Goal: Communication & Community: Answer question/provide support

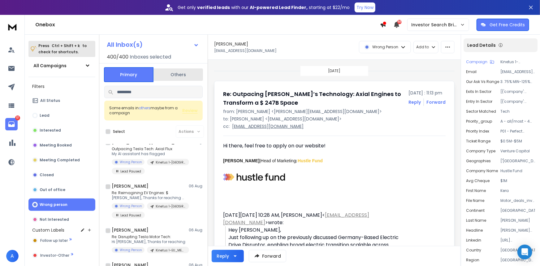
scroll to position [478, 0]
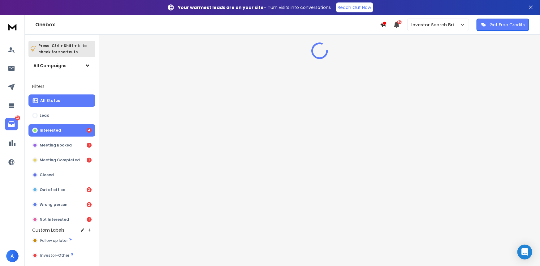
click at [55, 126] on button "Interested 4" at bounding box center [61, 130] width 67 height 12
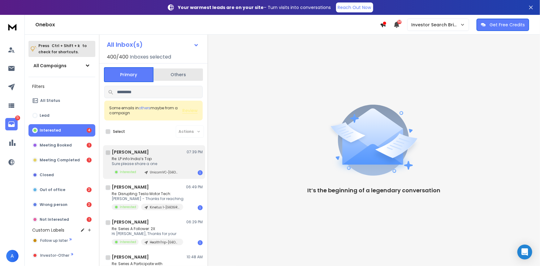
click at [158, 158] on p "Re: LP info India’s Top" at bounding box center [148, 158] width 72 height 5
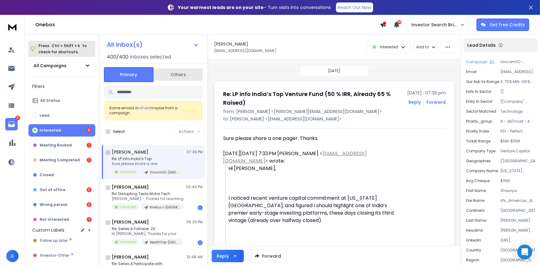
click at [518, 172] on p "[US_STATE][GEOGRAPHIC_DATA]" at bounding box center [518, 170] width 35 height 5
click at [223, 258] on div "Reply" at bounding box center [223, 256] width 12 height 6
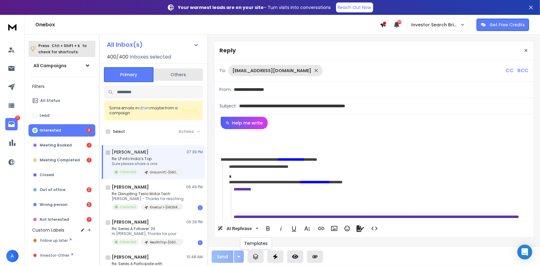
click at [261, 256] on button at bounding box center [256, 256] width 16 height 12
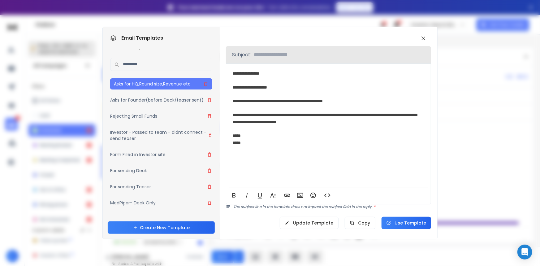
scroll to position [28, 0]
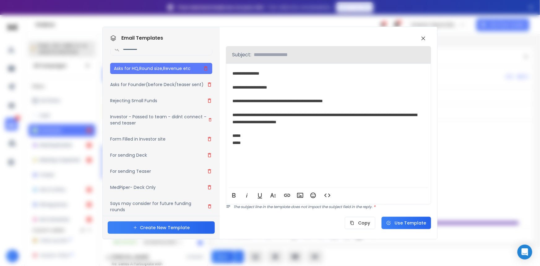
click at [140, 72] on h3 "For sending Teaser" at bounding box center [152, 68] width 77 height 6
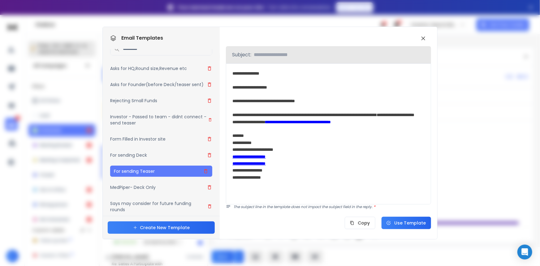
click at [424, 37] on icon at bounding box center [424, 39] width 6 height 6
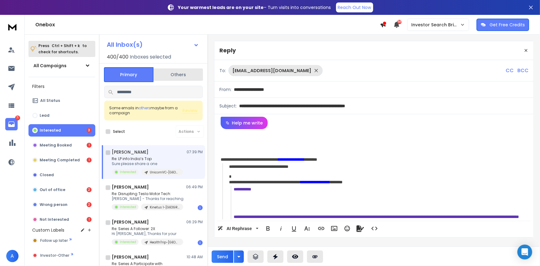
click at [526, 51] on icon at bounding box center [526, 50] width 3 height 3
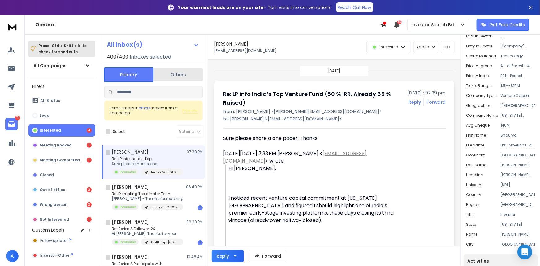
scroll to position [56, 0]
drag, startPoint x: 296, startPoint y: 111, endPoint x: 317, endPoint y: 112, distance: 21.1
click at [317, 112] on p "from: [PERSON_NAME] <[PERSON_NAME][EMAIL_ADDRESS][DOMAIN_NAME]>" at bounding box center [334, 111] width 223 height 6
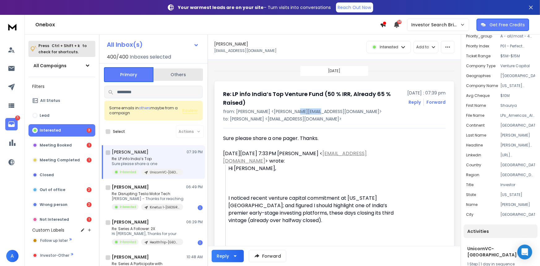
scroll to position [84, 0]
click at [512, 107] on p "Shaurya" at bounding box center [518, 106] width 35 height 5
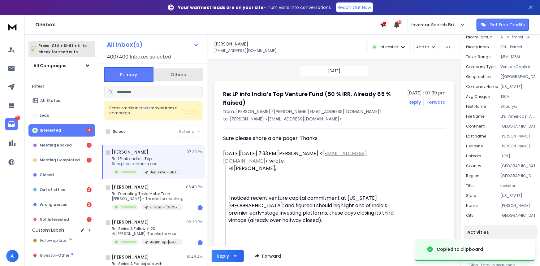
click at [507, 136] on p "[PERSON_NAME]" at bounding box center [518, 136] width 35 height 5
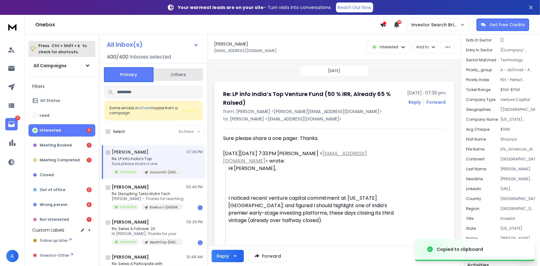
scroll to position [28, 0]
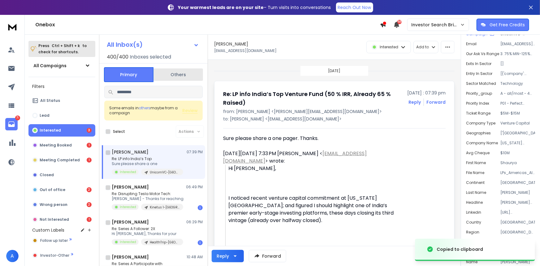
click at [511, 144] on p "[US_STATE][GEOGRAPHIC_DATA]" at bounding box center [518, 143] width 35 height 5
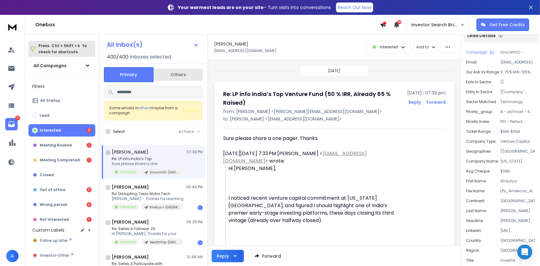
scroll to position [0, 0]
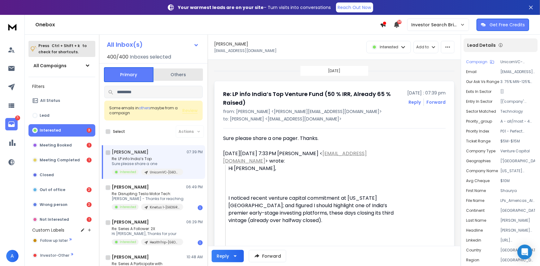
click at [520, 71] on p "[EMAIL_ADDRESS][DOMAIN_NAME]" at bounding box center [518, 71] width 35 height 5
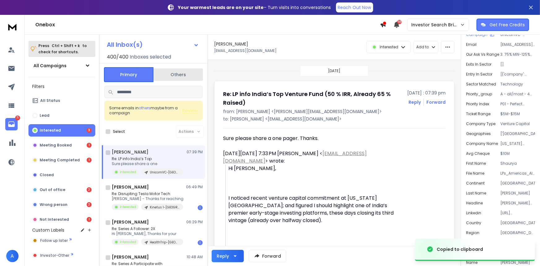
scroll to position [28, 0]
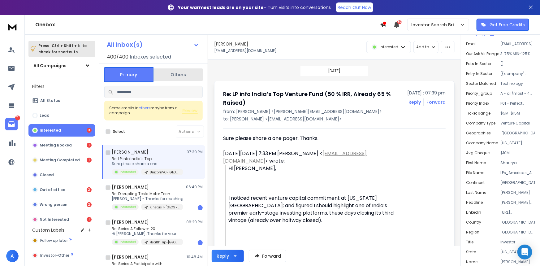
drag, startPoint x: 508, startPoint y: 162, endPoint x: 510, endPoint y: 170, distance: 7.7
click at [508, 162] on p "Shaurya" at bounding box center [518, 162] width 35 height 5
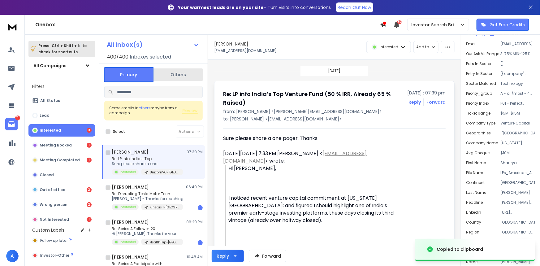
click at [507, 191] on p "[PERSON_NAME]" at bounding box center [518, 192] width 35 height 5
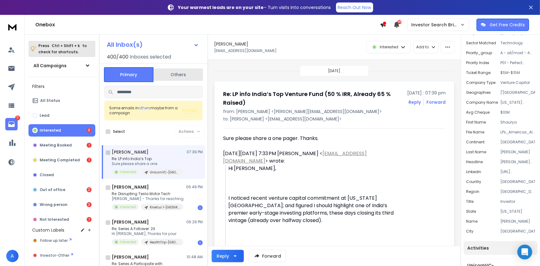
scroll to position [84, 0]
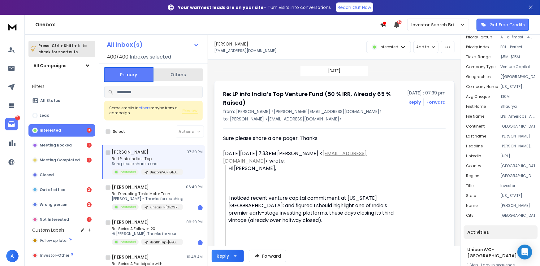
click at [507, 185] on p "Investor" at bounding box center [518, 185] width 35 height 5
click at [219, 259] on div "Reply" at bounding box center [223, 256] width 12 height 6
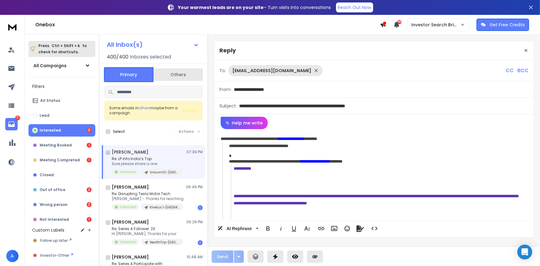
scroll to position [0, 0]
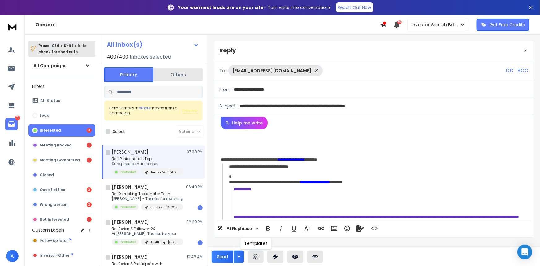
click at [252, 256] on button at bounding box center [256, 256] width 16 height 12
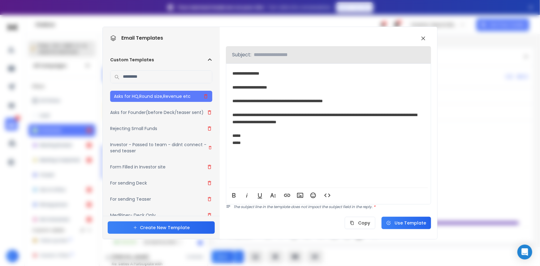
click at [135, 99] on h3 "For sending Deck" at bounding box center [152, 96] width 77 height 6
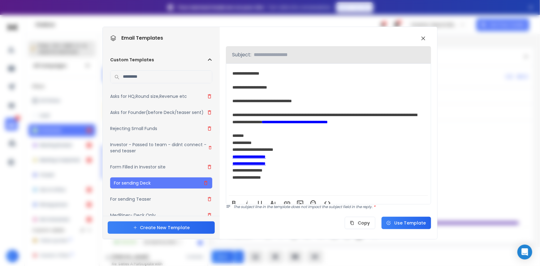
click at [399, 224] on button "Use Template" at bounding box center [407, 223] width 50 height 12
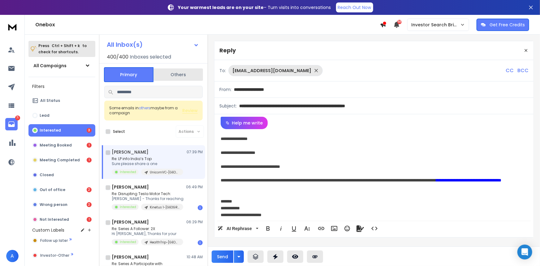
click at [508, 70] on p "CC" at bounding box center [510, 70] width 8 height 7
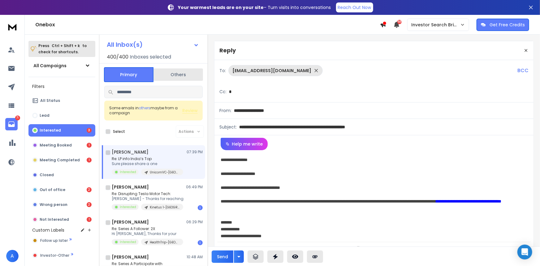
type input "**********"
click at [318, 82] on div "Cc: [PERSON_NAME][EMAIL_ADDRESS][DOMAIN_NAME]" at bounding box center [374, 91] width 319 height 21
click at [363, 91] on input at bounding box center [384, 91] width 43 height 11
type input "**********"
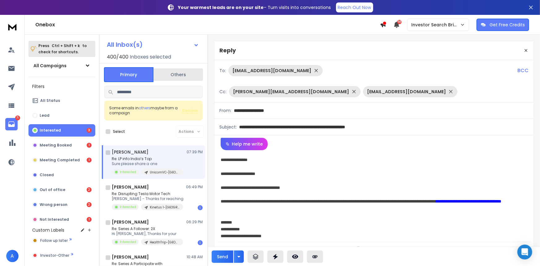
click at [390, 93] on div "[PERSON_NAME][EMAIL_ADDRESS][DOMAIN_NAME] [EMAIL_ADDRESS][DOMAIN_NAME]" at bounding box center [379, 91] width 300 height 11
click at [312, 255] on icon at bounding box center [315, 257] width 6 height 6
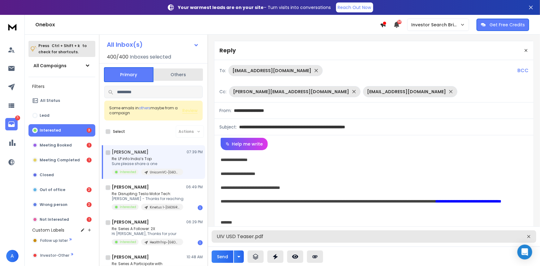
click at [225, 255] on button "Send" at bounding box center [223, 256] width 22 height 12
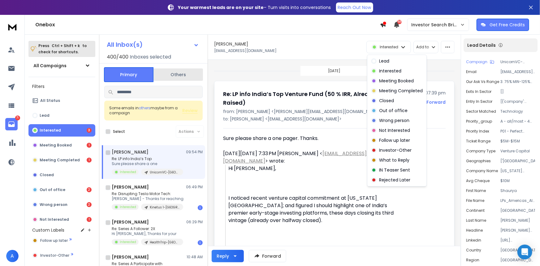
click at [395, 45] on p "Interested" at bounding box center [389, 47] width 19 height 5
click at [405, 170] on p "IN Teaser Sent" at bounding box center [394, 170] width 31 height 6
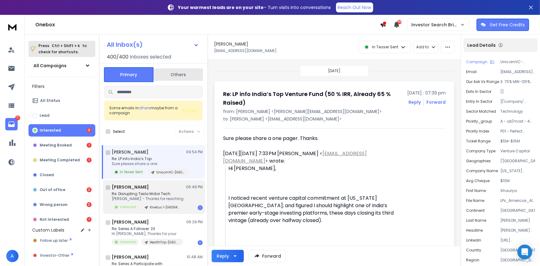
click at [168, 193] on p "Re: Disrupting Tesla Motor Tech:" at bounding box center [148, 193] width 72 height 5
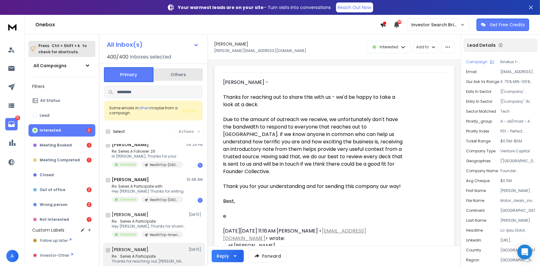
scroll to position [56, 0]
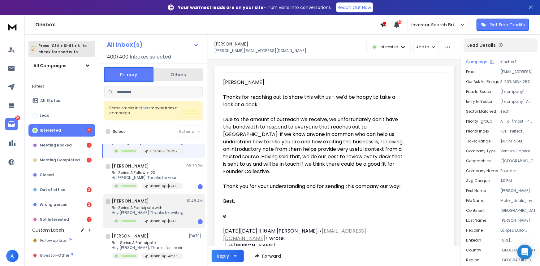
click at [187, 198] on p "10:48 AM" at bounding box center [195, 200] width 16 height 5
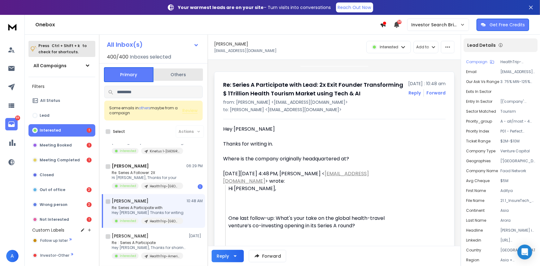
scroll to position [0, 0]
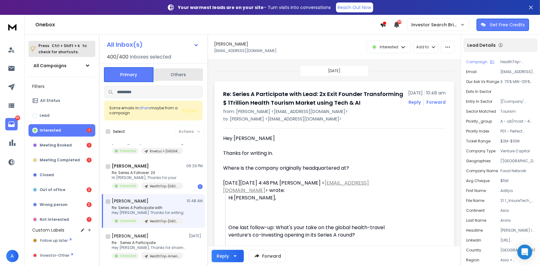
click at [410, 103] on button "Reply" at bounding box center [415, 102] width 12 height 6
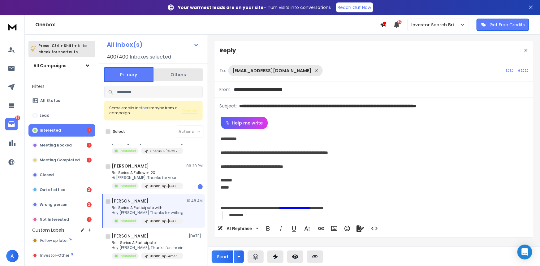
click at [316, 155] on div "**********" at bounding box center [371, 162] width 301 height 55
drag, startPoint x: 300, startPoint y: 152, endPoint x: 320, endPoint y: 152, distance: 20.4
click at [320, 152] on div "**********" at bounding box center [371, 162] width 301 height 55
click at [316, 155] on div "**********" at bounding box center [371, 162] width 301 height 55
click at [224, 258] on button "Send" at bounding box center [223, 256] width 22 height 12
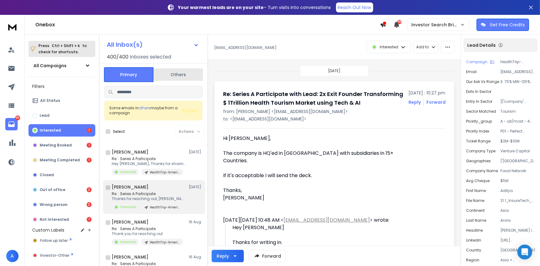
scroll to position [141, 0]
click at [160, 196] on p "Thanks for reaching out, [PERSON_NAME]." at bounding box center [149, 198] width 74 height 5
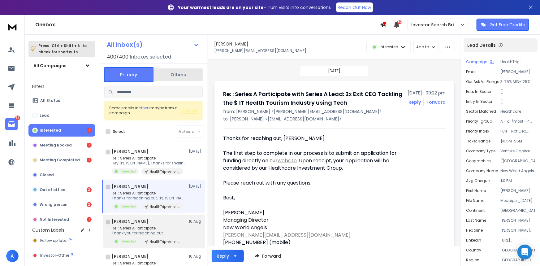
click at [156, 224] on div "[PERSON_NAME] [DATE]" at bounding box center [157, 221] width 91 height 6
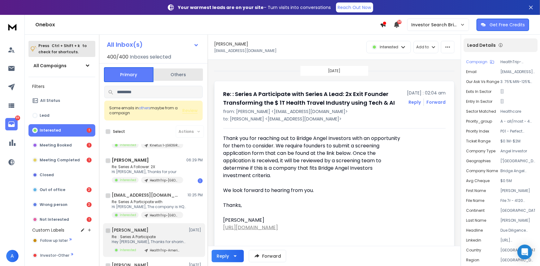
scroll to position [56, 0]
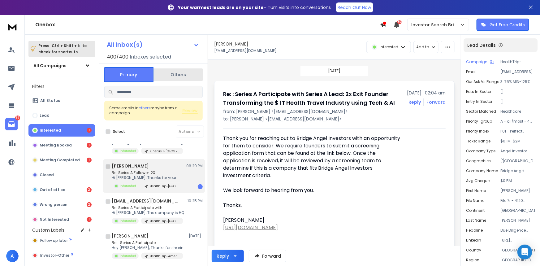
click at [173, 180] on p "Hi [PERSON_NAME], Thanks for your" at bounding box center [148, 177] width 72 height 5
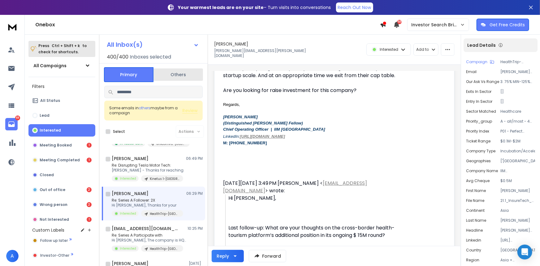
scroll to position [28, 0]
click at [161, 93] on input at bounding box center [153, 92] width 98 height 12
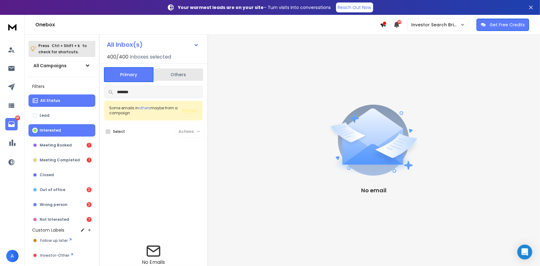
click at [66, 96] on button "All Status" at bounding box center [61, 100] width 67 height 12
click at [137, 94] on input "*******" at bounding box center [153, 92] width 98 height 12
click at [123, 92] on input "**********" at bounding box center [153, 92] width 98 height 12
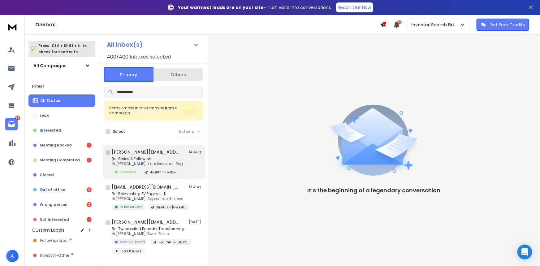
type input "**********"
click at [165, 163] on p "Hi [PERSON_NAME], I understand. Regardless, I would" at bounding box center [149, 163] width 74 height 5
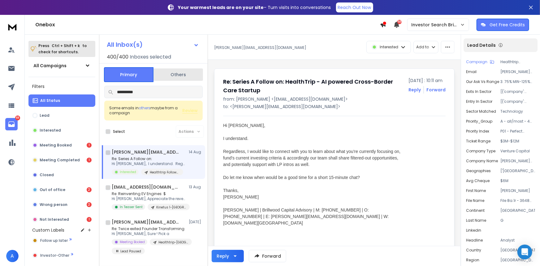
scroll to position [56, 0]
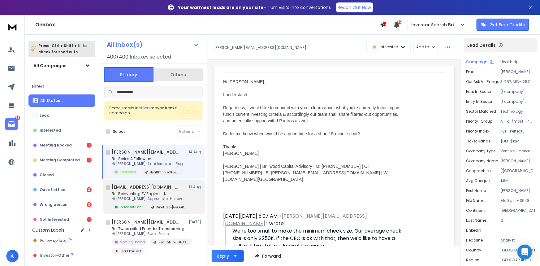
click at [163, 194] on p "Re: Reinventing EV Engines: $" at bounding box center [149, 193] width 74 height 5
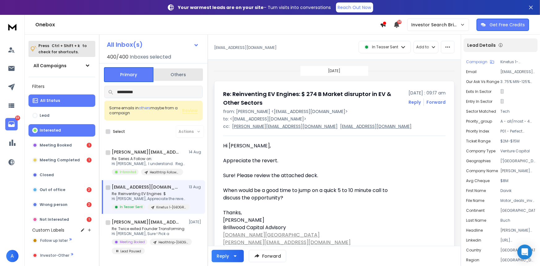
click at [59, 131] on button "Interested" at bounding box center [61, 130] width 67 height 12
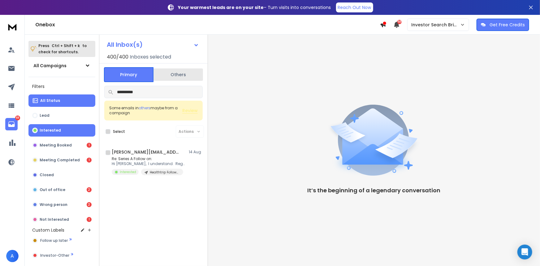
click at [47, 98] on p "All Status" at bounding box center [50, 100] width 20 height 5
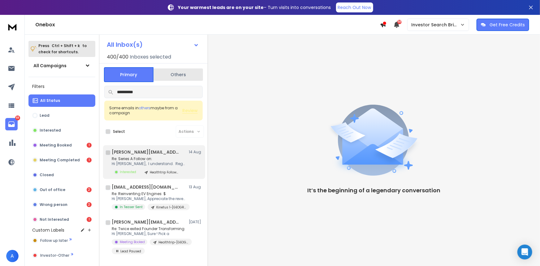
click at [124, 159] on p "Re: Series A Follow on:" at bounding box center [149, 158] width 74 height 5
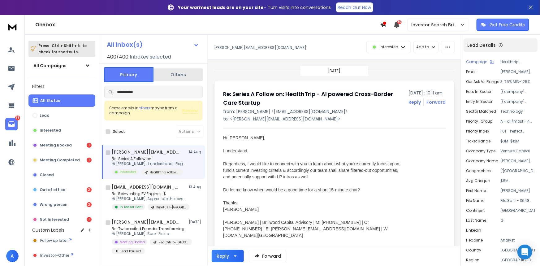
click at [153, 94] on input "**********" at bounding box center [153, 92] width 98 height 12
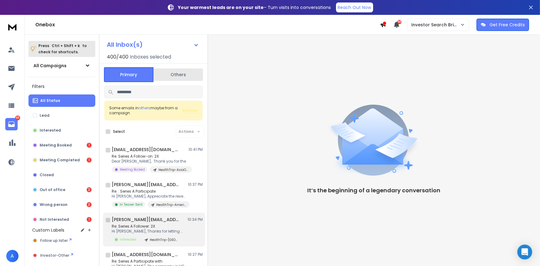
scroll to position [112, 0]
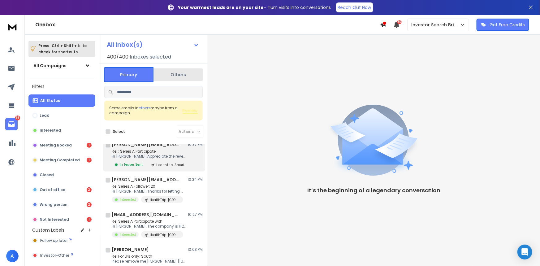
click at [156, 154] on p "Hi [PERSON_NAME], Appreciate the revert. Sure! Please" at bounding box center [149, 156] width 74 height 5
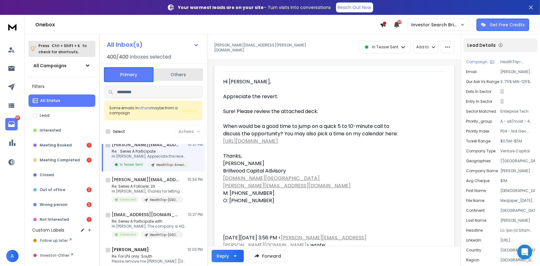
scroll to position [56, 0]
click at [10, 257] on span "A" at bounding box center [12, 256] width 12 height 12
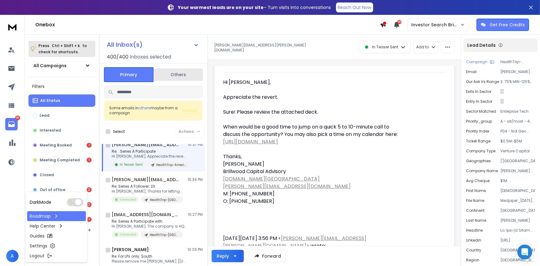
click at [72, 200] on icon at bounding box center [71, 202] width 5 height 5
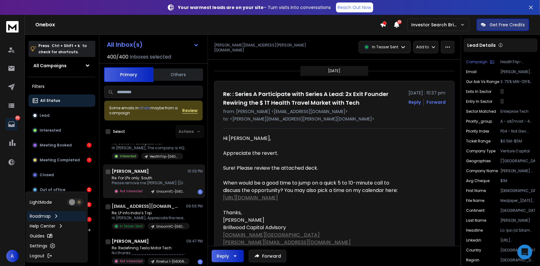
scroll to position [197, 0]
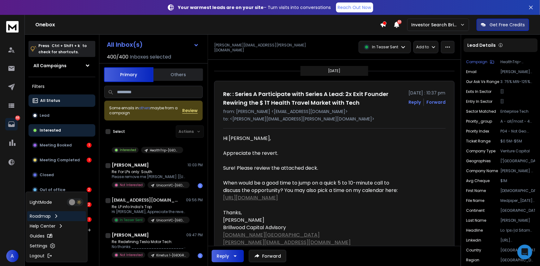
drag, startPoint x: 69, startPoint y: 123, endPoint x: 68, endPoint y: 127, distance: 3.5
click at [68, 126] on div "All Status Lead Interested Meeting Booked 1 Meeting Completed 1 Closed Out of o…" at bounding box center [61, 159] width 67 height 131
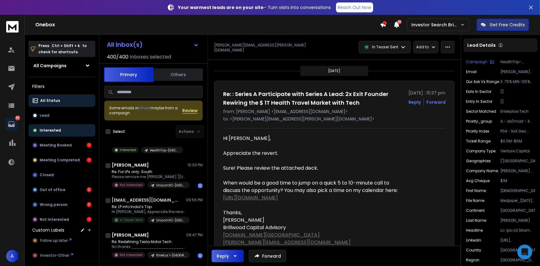
click at [67, 128] on button "Interested" at bounding box center [61, 130] width 67 height 12
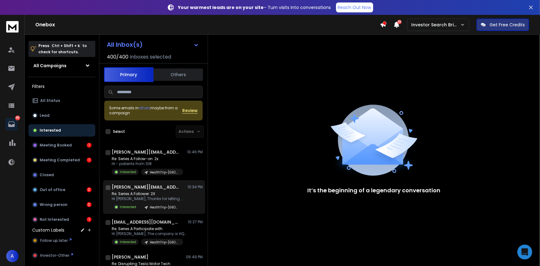
click at [172, 196] on p "Hi [PERSON_NAME], Thanks for letting me" at bounding box center [149, 198] width 74 height 5
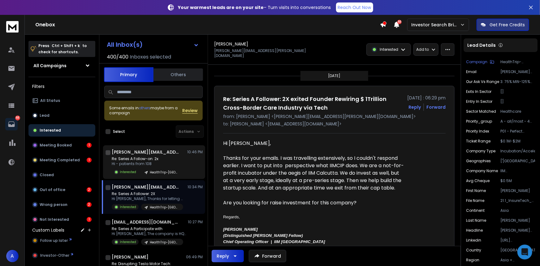
click at [170, 168] on div "Re: Series A Follow-on: 2x Hi - patients from 108 Interested HealthTrip-[GEOGRA…" at bounding box center [148, 165] width 72 height 19
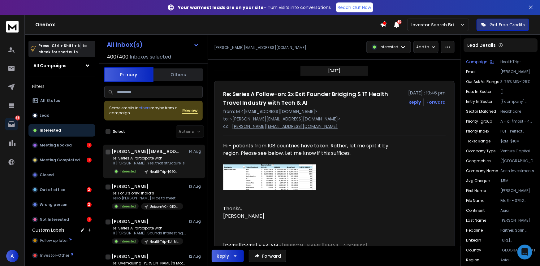
scroll to position [394, 0]
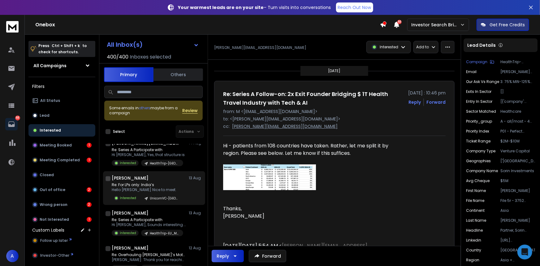
click at [148, 179] on h1 "[PERSON_NAME]" at bounding box center [130, 178] width 37 height 6
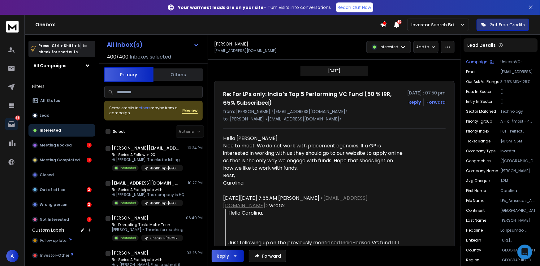
scroll to position [0, 0]
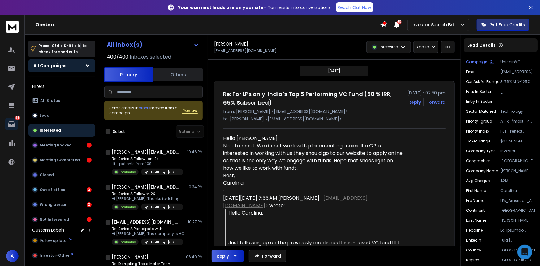
click at [47, 67] on h1 "All Campaigns" at bounding box center [49, 66] width 33 height 6
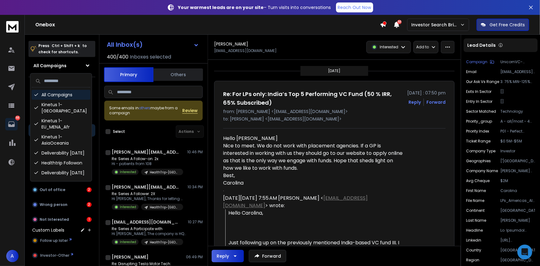
click at [48, 96] on div "All Campaigns" at bounding box center [61, 95] width 59 height 10
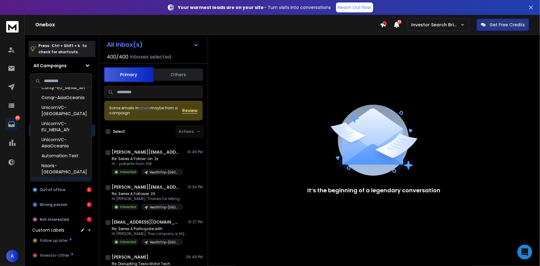
scroll to position [253, 0]
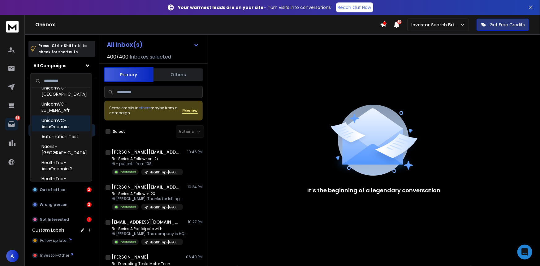
click at [50, 116] on div "UnicornVC-AsiaOceania" at bounding box center [61, 123] width 59 height 16
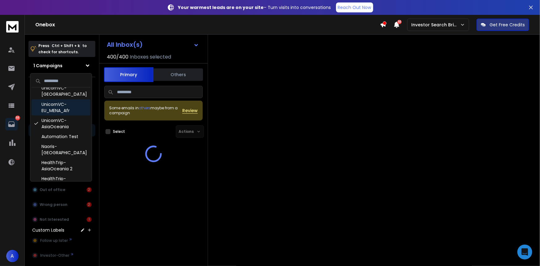
click at [55, 101] on div "UnicornVC-EU_MENA_Afr" at bounding box center [61, 107] width 59 height 16
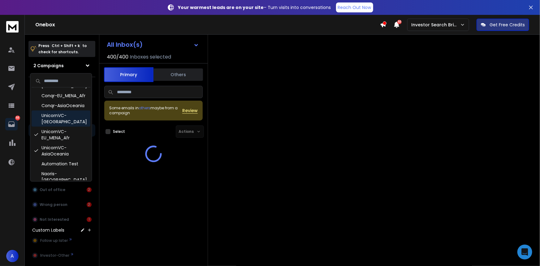
scroll to position [225, 0]
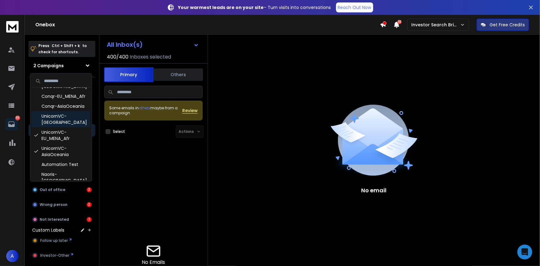
click at [58, 117] on div "UnicornVC-[GEOGRAPHIC_DATA]" at bounding box center [61, 119] width 59 height 16
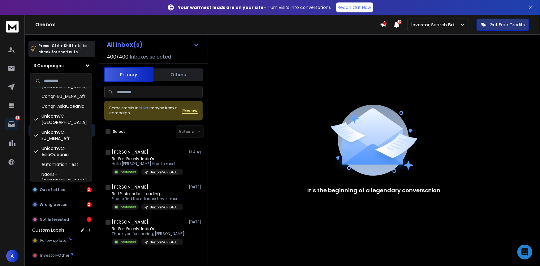
click at [243, 173] on div "It’s the beginning of a legendary conversation" at bounding box center [374, 148] width 332 height 226
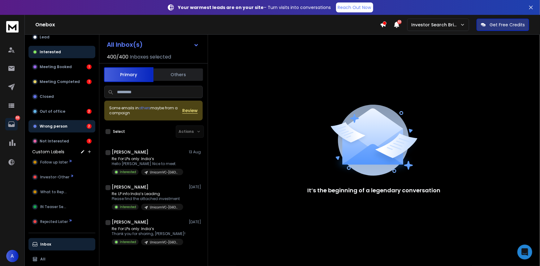
scroll to position [84, 0]
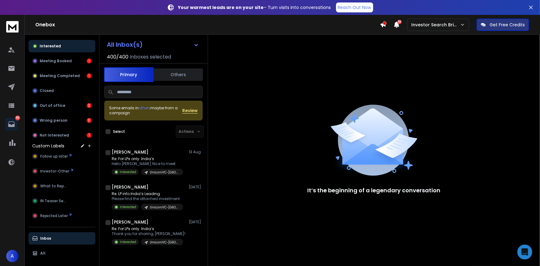
click at [59, 198] on span "IN Teaser Sent" at bounding box center [53, 200] width 27 height 5
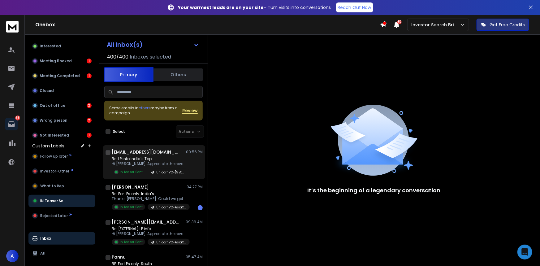
click at [158, 152] on div "[EMAIL_ADDRESS][DOMAIN_NAME] 09:56 PM" at bounding box center [157, 152] width 91 height 6
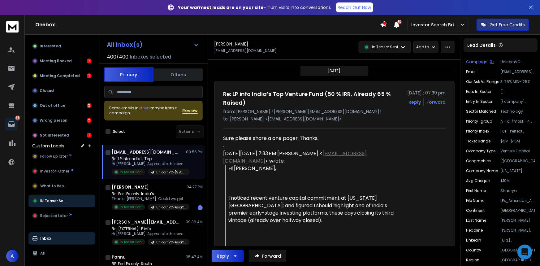
click at [164, 164] on p "Hi [PERSON_NAME], Appreciate the revert. Sure! Please" at bounding box center [149, 163] width 74 height 5
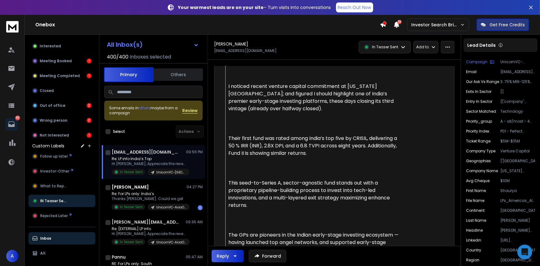
scroll to position [112, 0]
click at [155, 157] on p "Re: LP info India’s Top" at bounding box center [149, 158] width 74 height 5
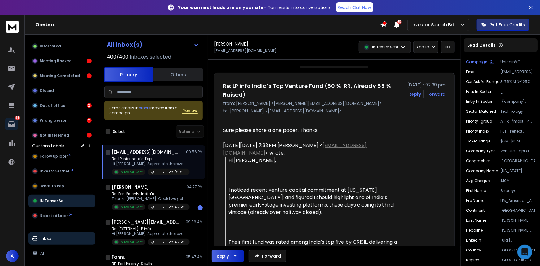
scroll to position [0, 0]
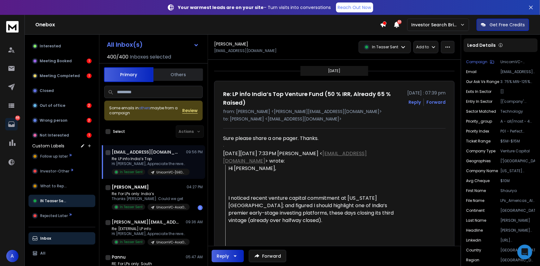
click at [391, 49] on p "In Teaser Sent" at bounding box center [385, 47] width 26 height 5
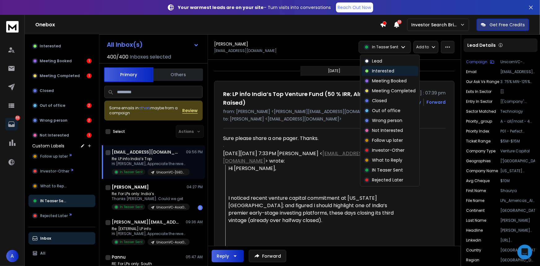
click at [383, 70] on p "Interested" at bounding box center [383, 71] width 22 height 6
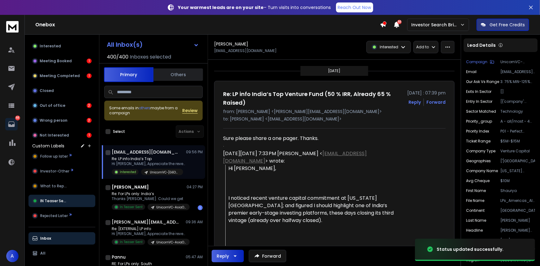
click at [146, 155] on div "[EMAIL_ADDRESS][DOMAIN_NAME] 09:56 PM Re: LP info India’s Top Hi [PERSON_NAME],…" at bounding box center [157, 162] width 91 height 26
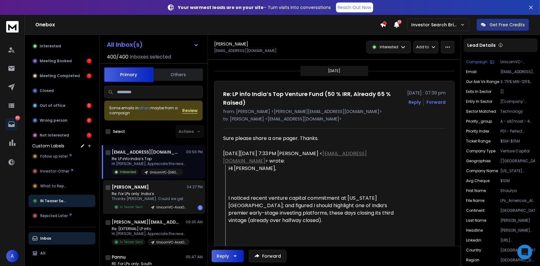
click at [164, 197] on p "Thanks [PERSON_NAME]. Could we get" at bounding box center [149, 198] width 74 height 5
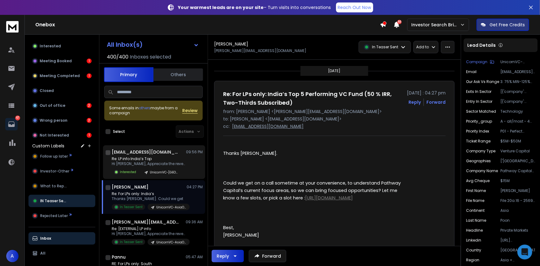
click at [171, 157] on p "Re: LP info India’s Top" at bounding box center [149, 158] width 74 height 5
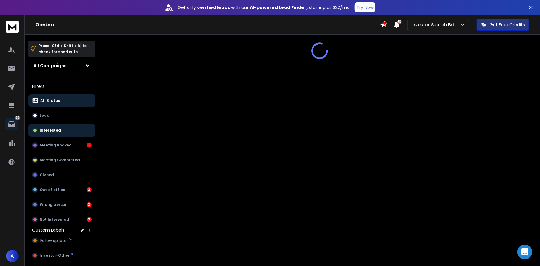
click at [69, 132] on button "Interested" at bounding box center [61, 130] width 67 height 12
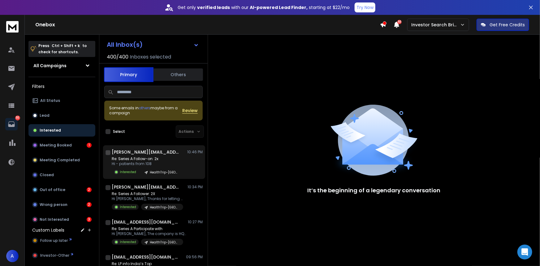
click at [161, 159] on p "Re: Series A Follow-on: 2x" at bounding box center [148, 158] width 72 height 5
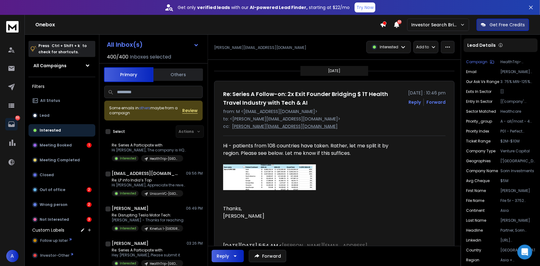
scroll to position [84, 0]
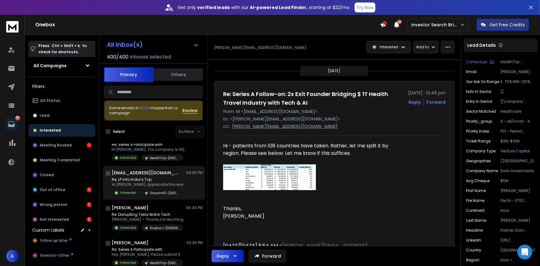
click at [171, 176] on div "[EMAIL_ADDRESS][DOMAIN_NAME] 09:56 PM Re: LP info India’s Top Hi [PERSON_NAME],…" at bounding box center [157, 183] width 91 height 26
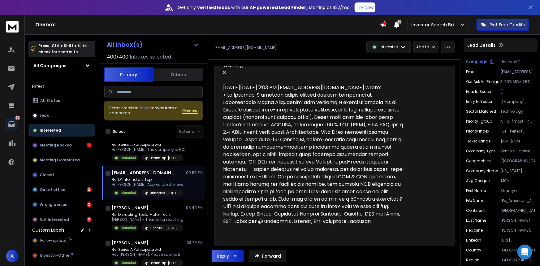
scroll to position [133, 0]
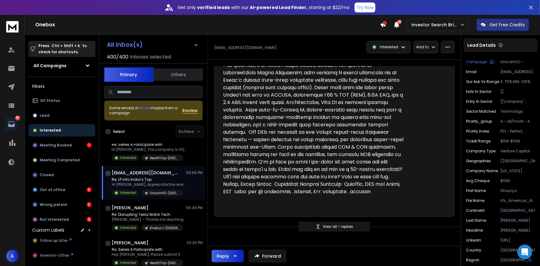
click at [338, 225] on span "3" at bounding box center [339, 226] width 3 height 5
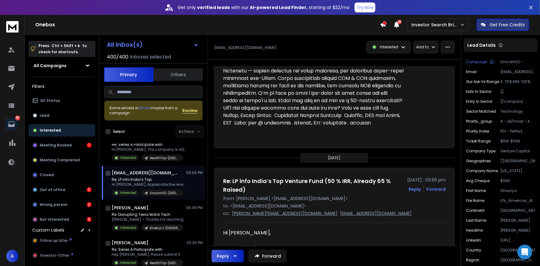
scroll to position [161, 0]
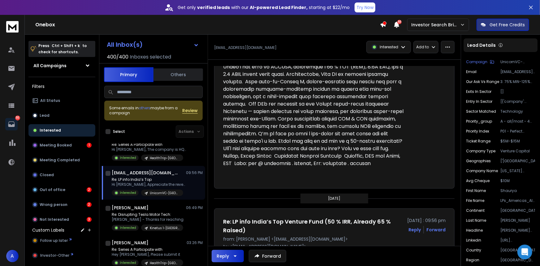
click at [399, 46] on div "Interested" at bounding box center [389, 47] width 44 height 12
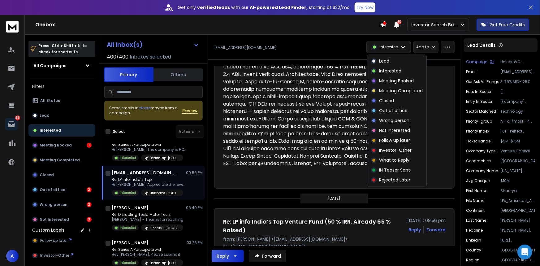
click at [445, 46] on icon "button" at bounding box center [448, 47] width 6 height 6
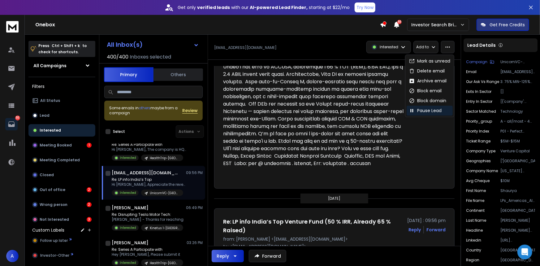
click at [427, 109] on div "Pause Lead" at bounding box center [425, 110] width 33 height 6
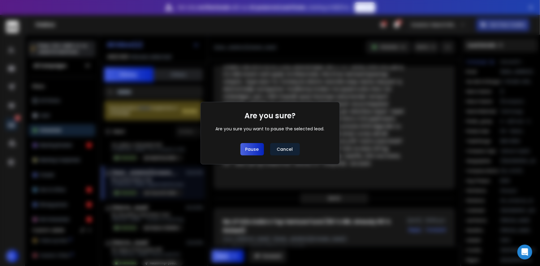
click at [252, 151] on button "Pause" at bounding box center [253, 149] width 24 height 12
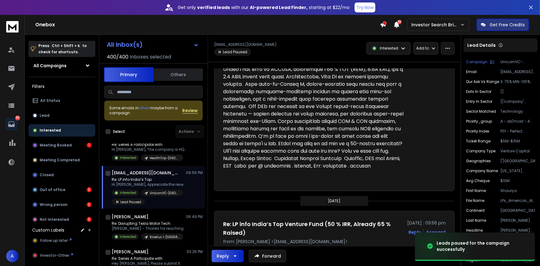
click at [399, 48] on div "Interested" at bounding box center [389, 48] width 44 height 12
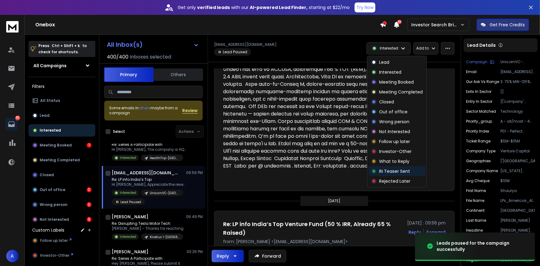
click at [394, 169] on p "IN Teaser Sent" at bounding box center [394, 171] width 31 height 6
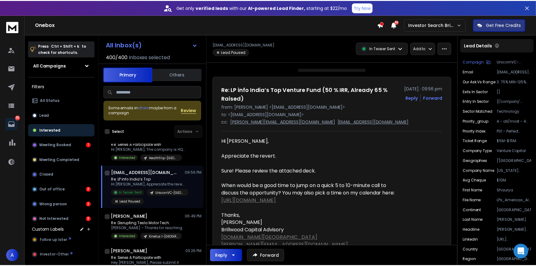
scroll to position [386, 0]
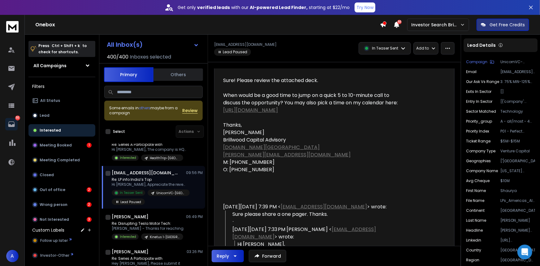
click at [486, 64] on p "Campaign" at bounding box center [476, 61] width 21 height 5
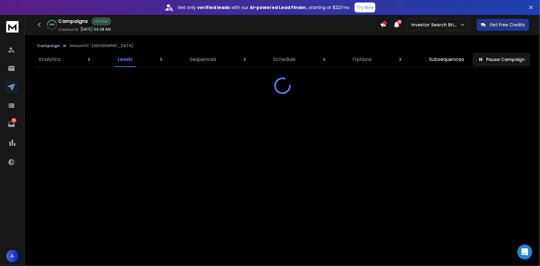
click at [431, 59] on p "Subsequences" at bounding box center [446, 59] width 35 height 7
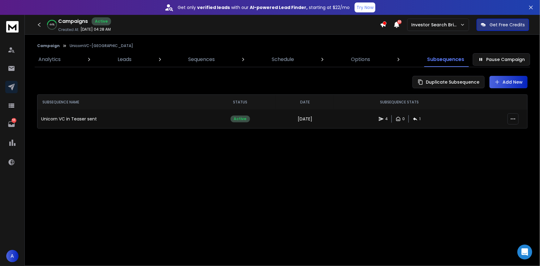
click at [511, 118] on icon "button" at bounding box center [514, 119] width 6 height 6
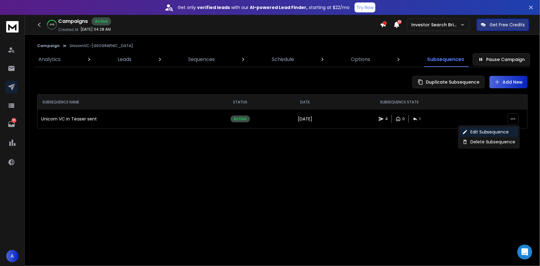
click at [495, 130] on div "Edit Subsequence" at bounding box center [486, 132] width 47 height 6
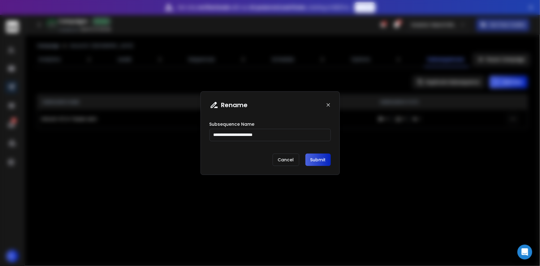
click at [328, 106] on icon at bounding box center [328, 104] width 5 height 5
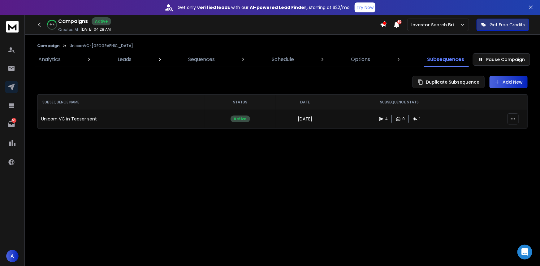
click at [106, 117] on td "Unicorn VC in Teaser sent" at bounding box center [120, 119] width 167 height 19
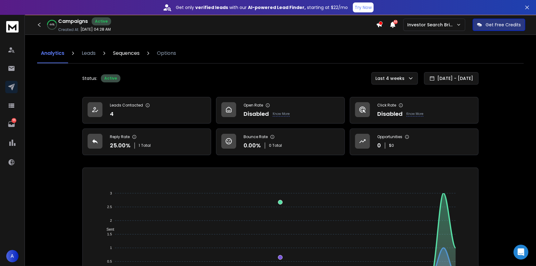
click at [123, 57] on p "Sequences" at bounding box center [126, 53] width 27 height 7
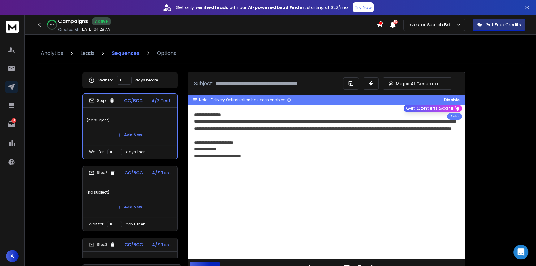
click at [124, 80] on input "*" at bounding box center [124, 80] width 15 height 9
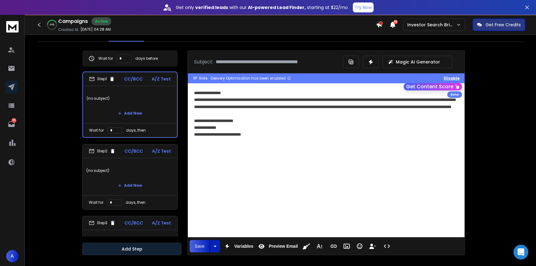
scroll to position [22, 0]
type input "*"
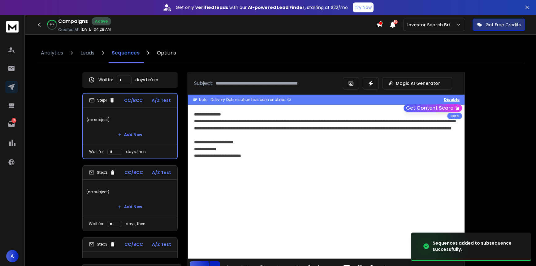
scroll to position [0, 0]
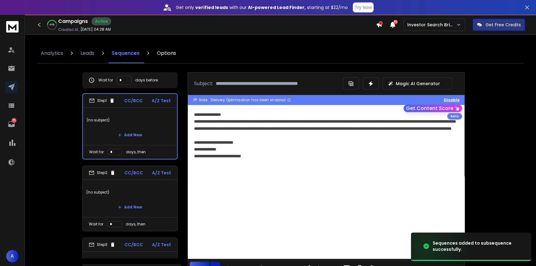
click at [166, 50] on p "Options" at bounding box center [166, 53] width 19 height 7
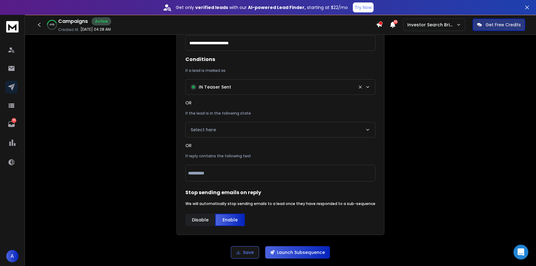
scroll to position [67, 0]
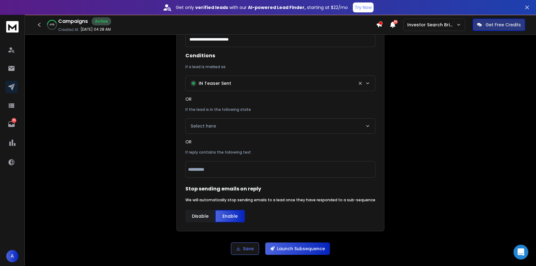
click at [289, 247] on button "Launch Subsequence" at bounding box center [297, 248] width 65 height 12
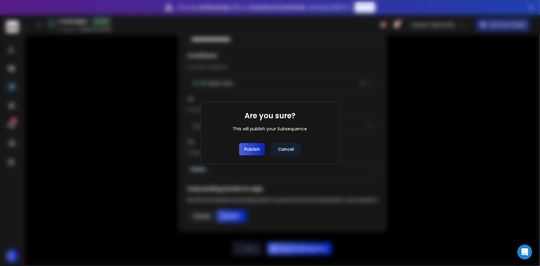
click at [251, 151] on button "Publish" at bounding box center [252, 149] width 26 height 12
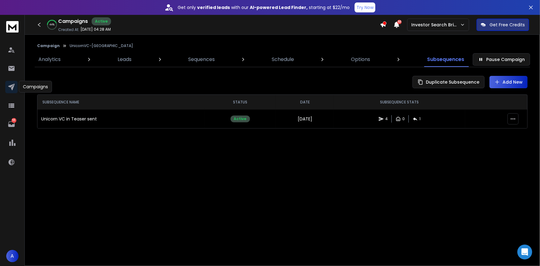
click at [13, 87] on icon at bounding box center [11, 87] width 7 height 7
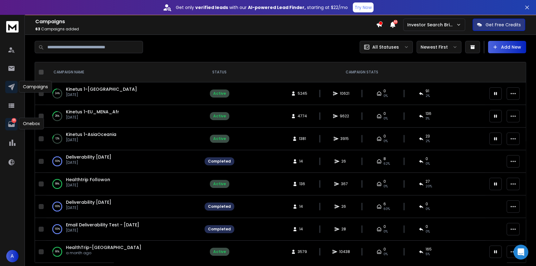
click at [7, 120] on link "55" at bounding box center [11, 124] width 12 height 12
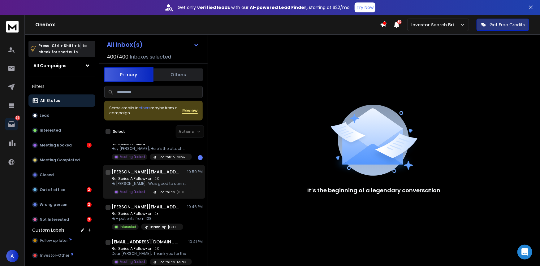
scroll to position [56, 0]
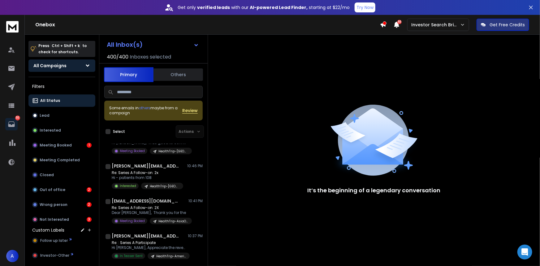
click at [62, 66] on h1 "All Campaigns" at bounding box center [49, 66] width 33 height 6
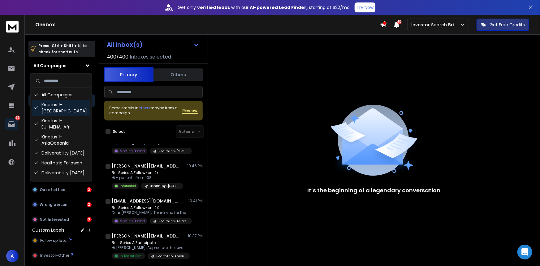
scroll to position [0, 0]
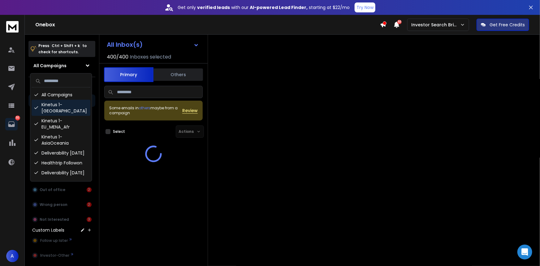
click at [63, 107] on div "Kinetus 1-[GEOGRAPHIC_DATA]" at bounding box center [61, 108] width 59 height 16
click at [60, 116] on div "Kinetus 1-EU_MENA_Afr" at bounding box center [61, 124] width 59 height 16
click at [63, 95] on div "All Campaigns" at bounding box center [61, 95] width 59 height 10
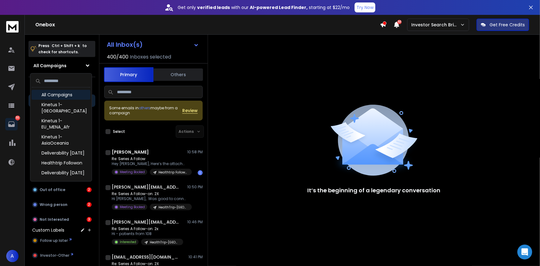
click at [73, 96] on div "All Campaigns" at bounding box center [61, 95] width 59 height 10
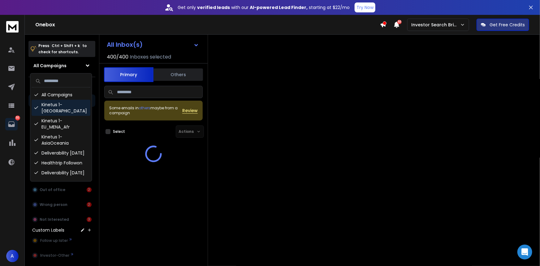
click at [70, 107] on div "Kinetus 1-[GEOGRAPHIC_DATA]" at bounding box center [61, 108] width 59 height 16
click at [66, 116] on div "Kinetus 1-EU_MENA_Afr" at bounding box center [61, 124] width 59 height 16
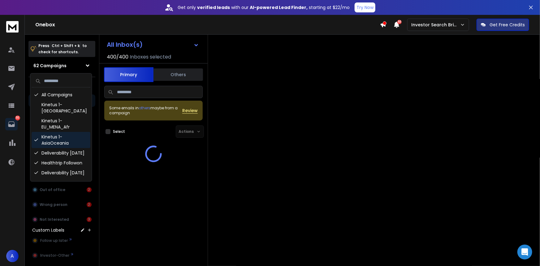
click at [62, 132] on div "Kinetus 1-AsiaOceania" at bounding box center [61, 140] width 59 height 16
click at [60, 150] on div "Deliverability [DATE]" at bounding box center [61, 153] width 59 height 10
click at [60, 159] on div "Healthtrip Followon" at bounding box center [61, 163] width 59 height 10
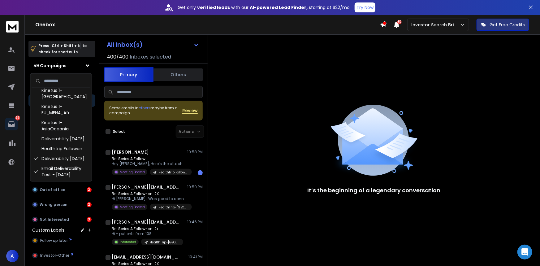
scroll to position [56, 0]
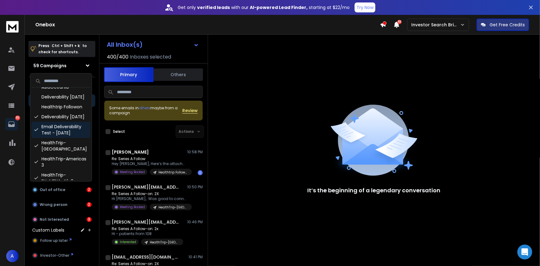
click at [63, 134] on div "Email Deliverability Test - [DATE]" at bounding box center [61, 130] width 59 height 16
click at [62, 148] on div "HealthTrip-[GEOGRAPHIC_DATA]" at bounding box center [61, 146] width 59 height 16
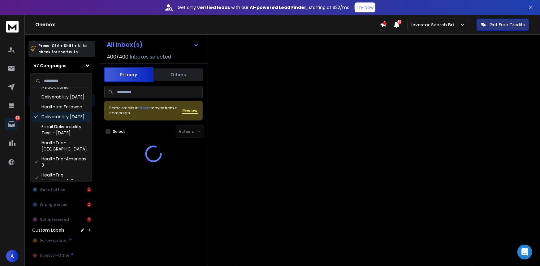
click at [53, 121] on div "Deliverability [DATE]" at bounding box center [61, 117] width 59 height 10
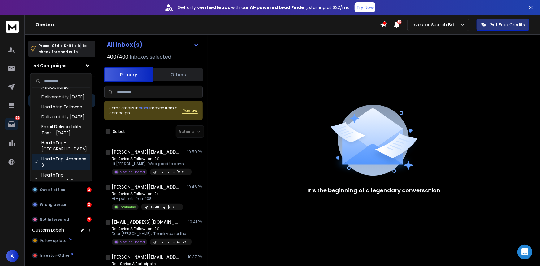
click at [59, 160] on div "HealthTrip-Americas 3" at bounding box center [61, 162] width 59 height 16
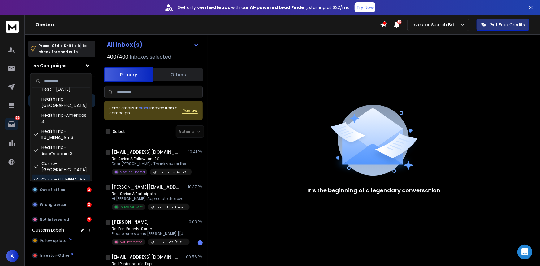
scroll to position [112, 0]
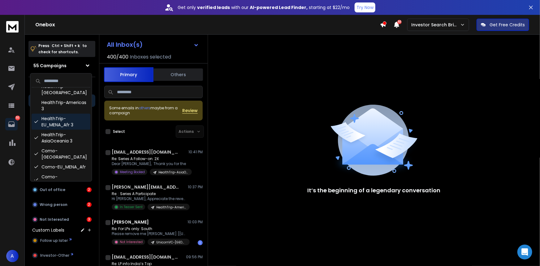
click at [55, 120] on div "HealthTrip-EU_MENA_Afr 3" at bounding box center [61, 122] width 59 height 16
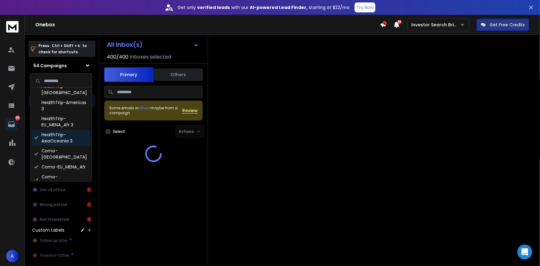
click at [60, 142] on div "HealthTrip-AsiaOceania 3" at bounding box center [61, 138] width 59 height 16
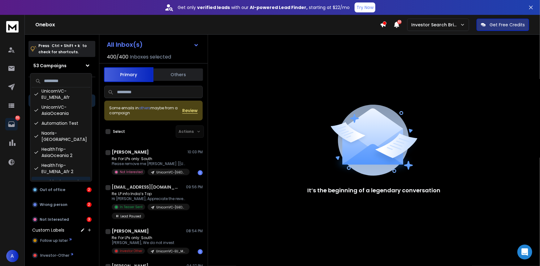
scroll to position [281, 0]
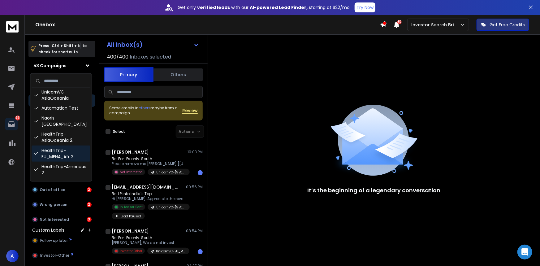
click at [62, 145] on div "HealthTrip-EU_MENA_Afr 2" at bounding box center [61, 153] width 59 height 16
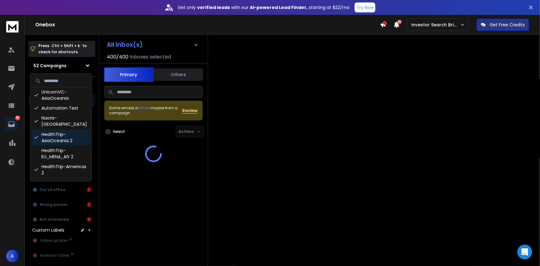
click at [64, 129] on div "HealthTrip-AsiaOceania 2" at bounding box center [61, 137] width 59 height 16
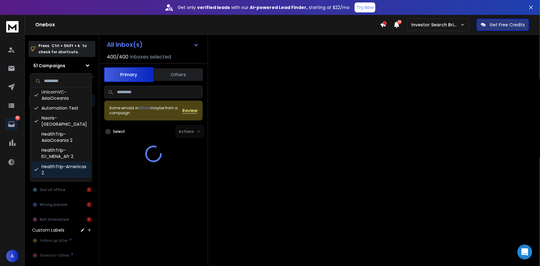
click at [67, 161] on div "HealthTrip-Americas 2" at bounding box center [61, 169] width 59 height 16
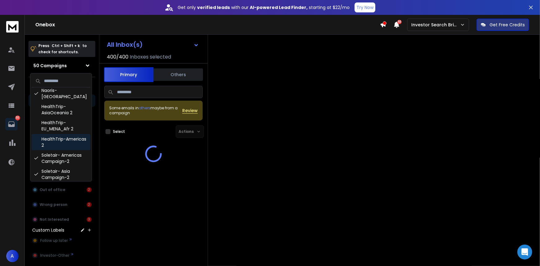
scroll to position [310, 0]
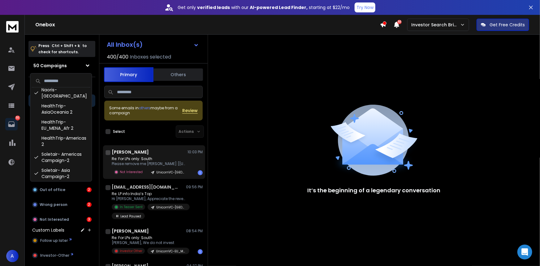
click at [174, 163] on p "Please remove me [PERSON_NAME] [[URL][DOMAIN_NAME][PERSON_NAME]] President phon…" at bounding box center [149, 163] width 74 height 5
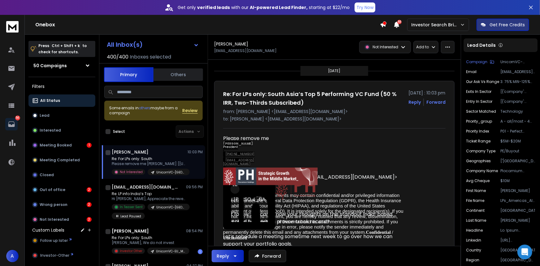
click at [394, 50] on div "Not Interested" at bounding box center [385, 47] width 51 height 12
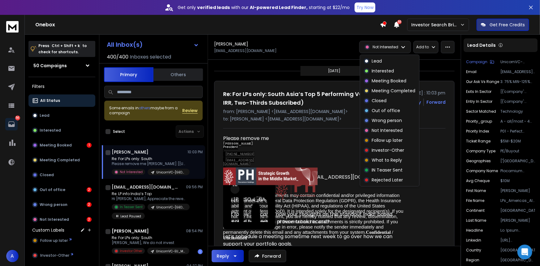
click at [348, 146] on div "James Tannahill President +1-212-308-6406 jtannahill@plocamium.com plocamium.com" at bounding box center [313, 154] width 181 height 24
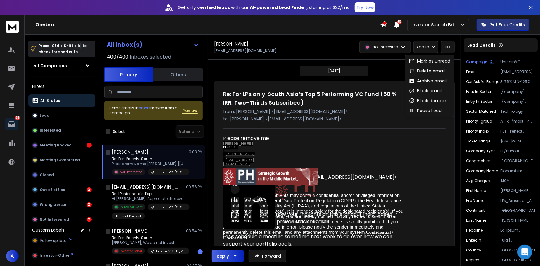
click at [446, 49] on icon "button" at bounding box center [448, 47] width 6 height 6
click at [433, 93] on div "Block email" at bounding box center [425, 91] width 33 height 6
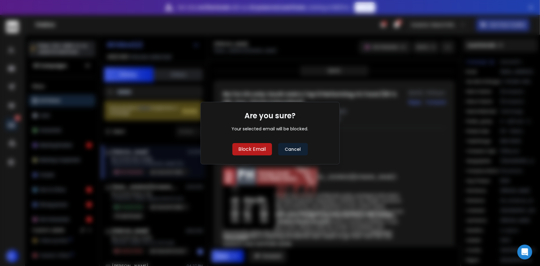
click at [256, 148] on button "Block Email" at bounding box center [253, 149] width 40 height 12
